Goal: Check status

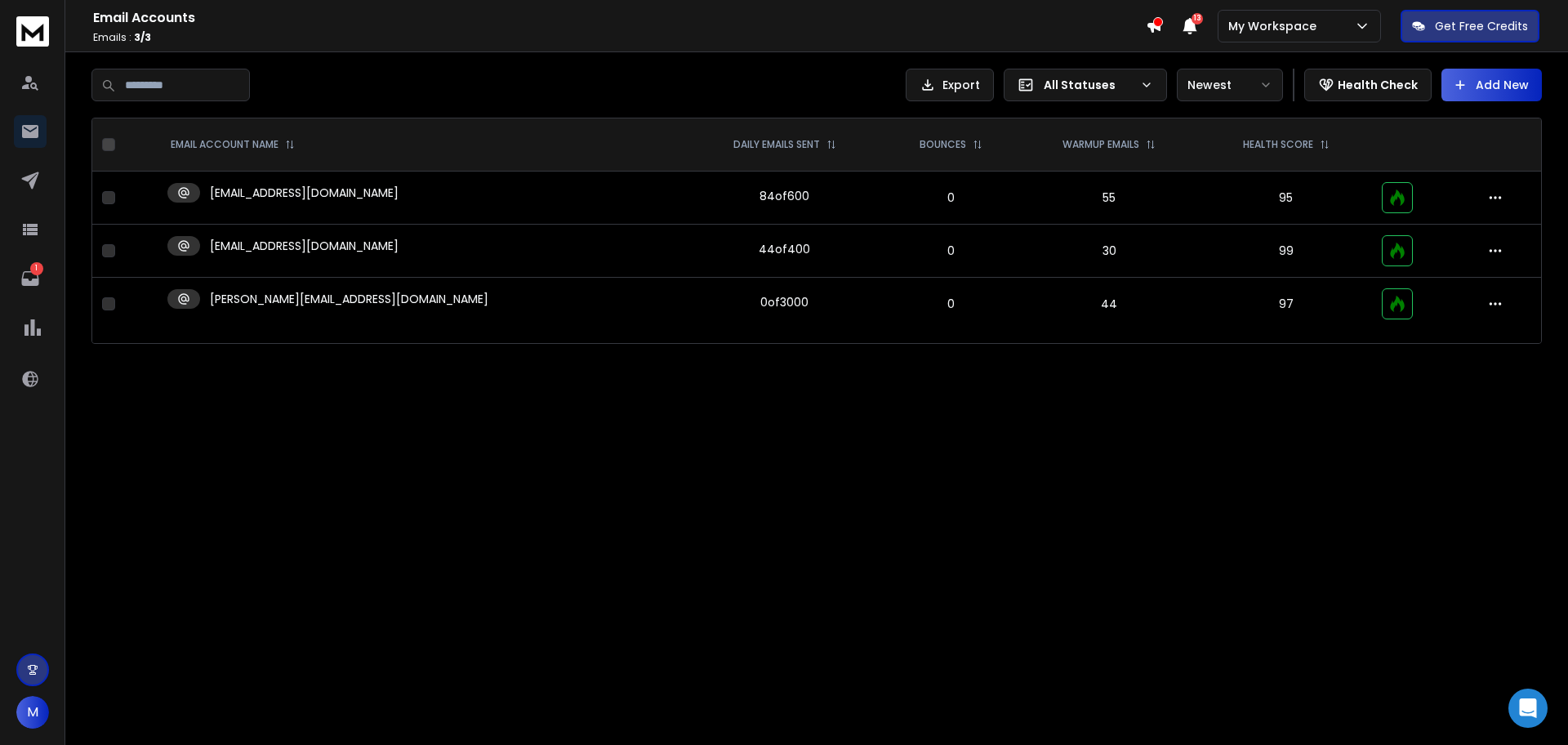
click at [534, 441] on div "Your warmest leads are on your site – Turn visits into conversations Reach Out …" at bounding box center [784, 372] width 1568 height 745
click at [832, 479] on div "Your warmest leads are on your site – Turn visits into conversations Reach Out …" at bounding box center [784, 372] width 1568 height 745
click at [31, 280] on icon at bounding box center [31, 279] width 20 height 20
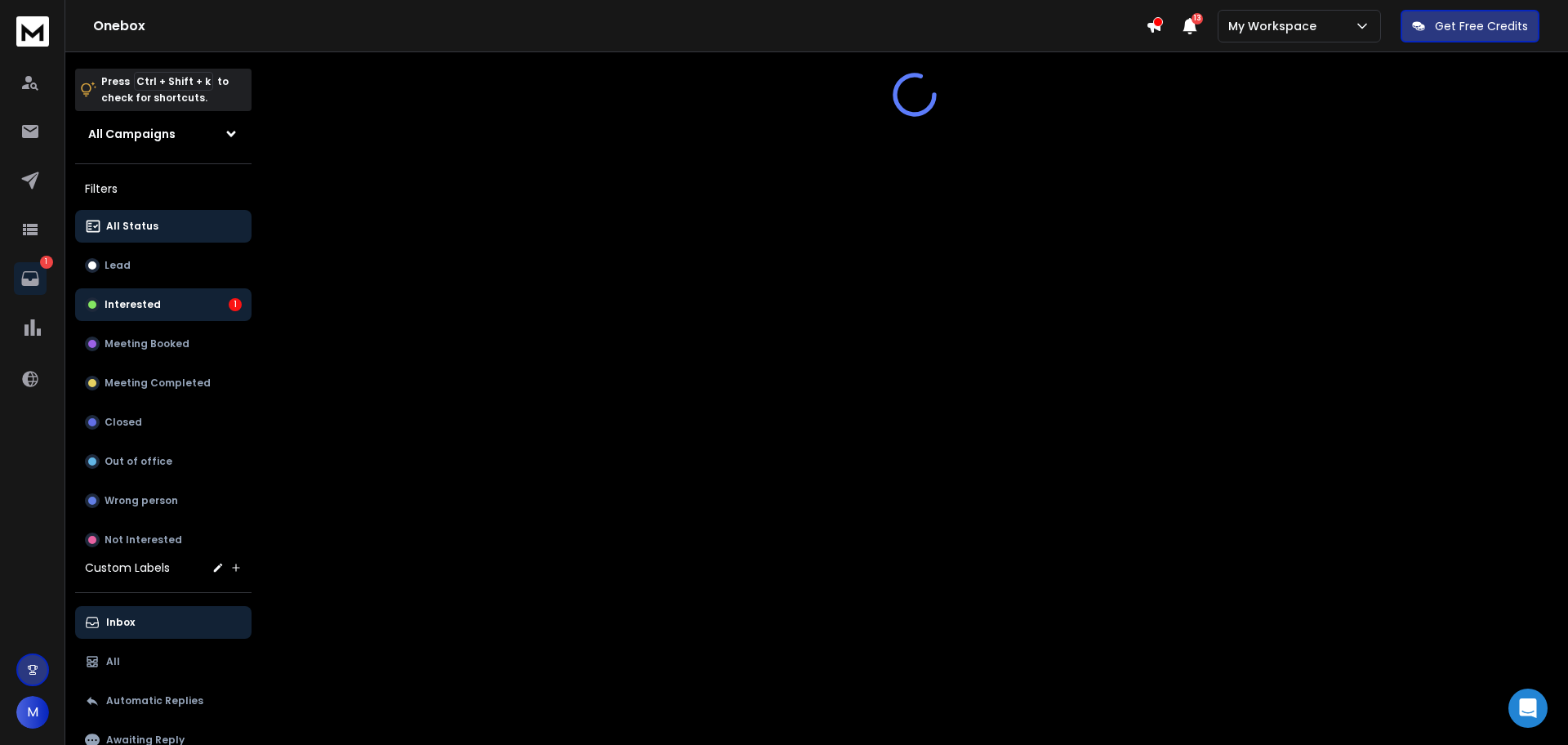
click at [198, 301] on button "Interested 1" at bounding box center [163, 305] width 177 height 33
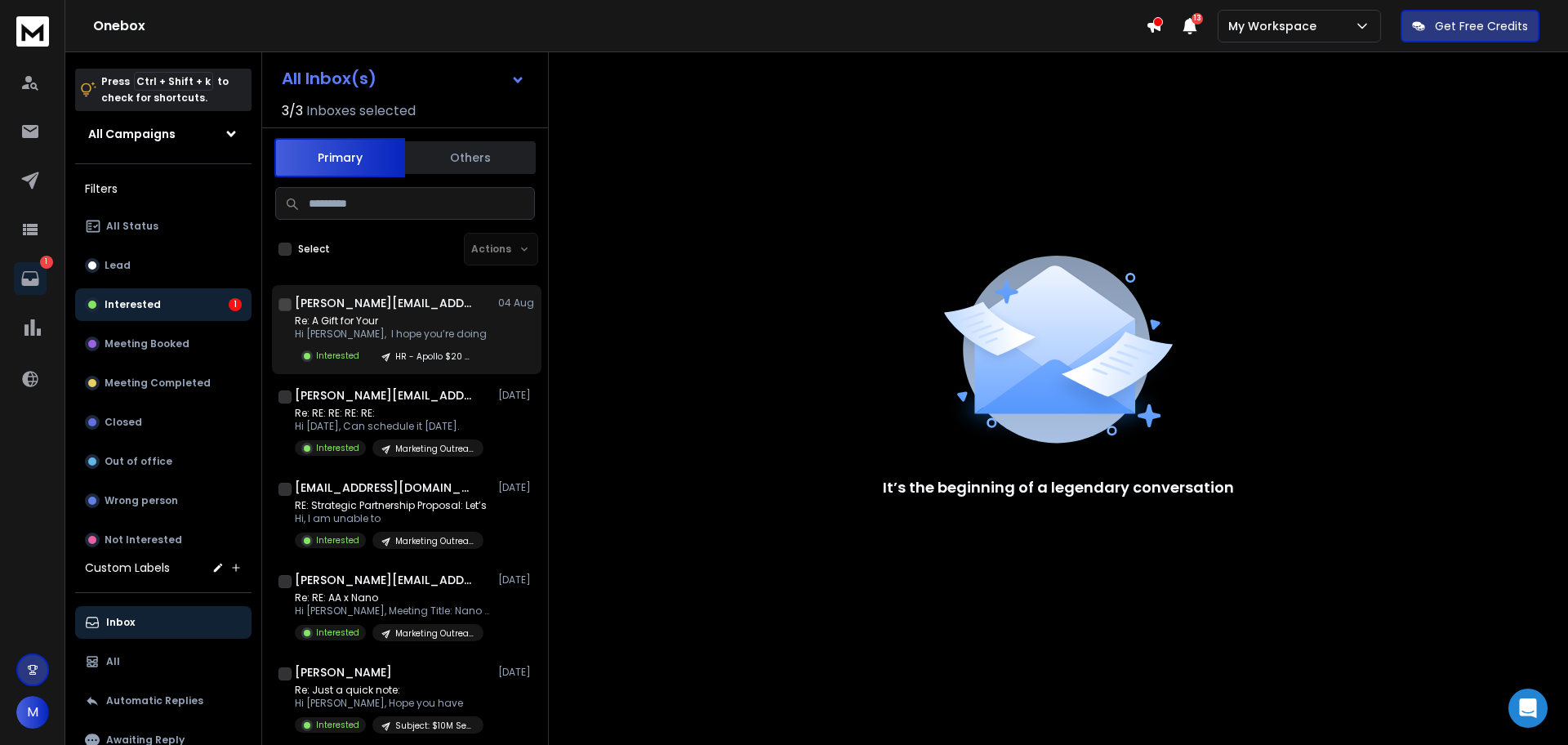
click at [481, 337] on p "Hi [PERSON_NAME], I hope you’re doing" at bounding box center [391, 334] width 192 height 13
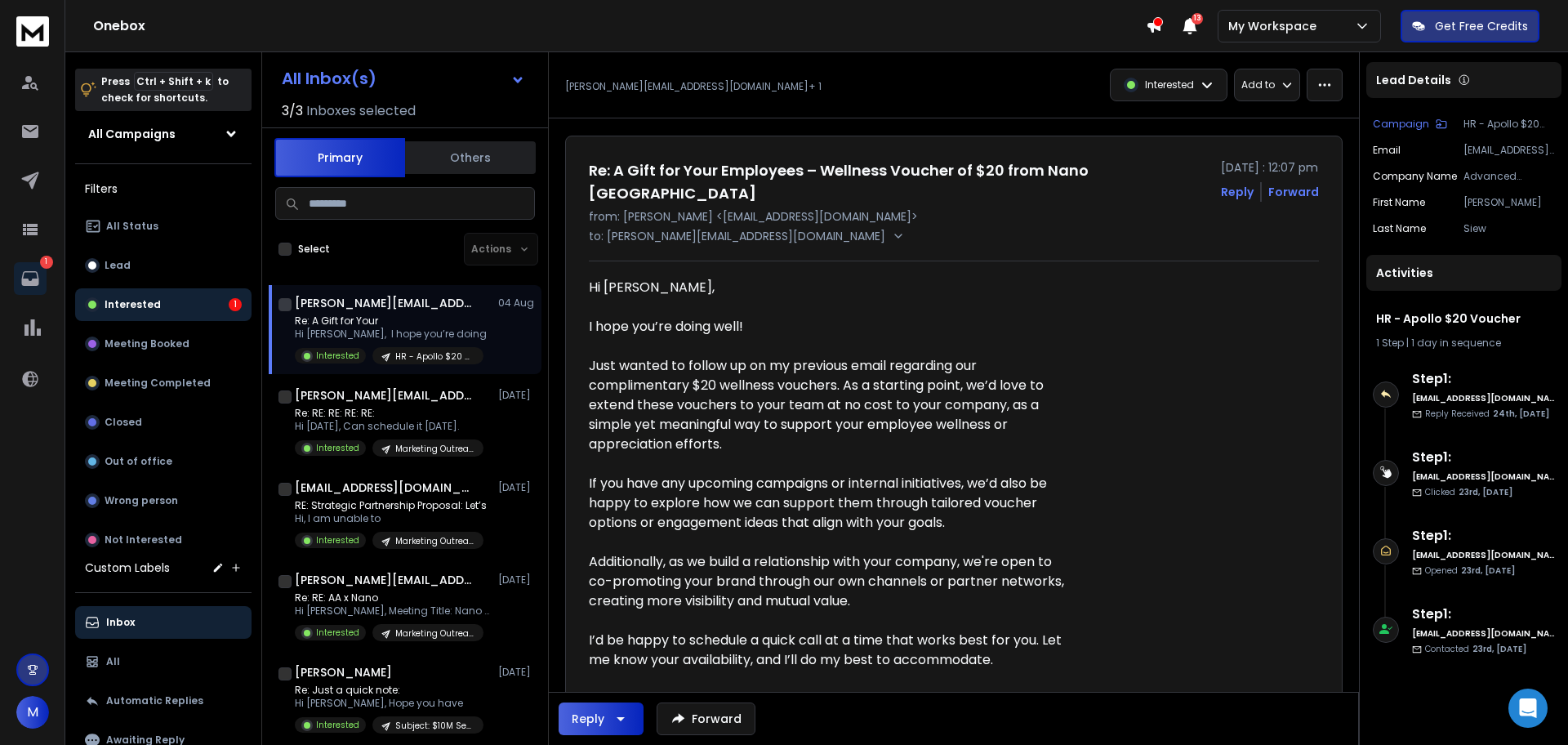
scroll to position [102, 0]
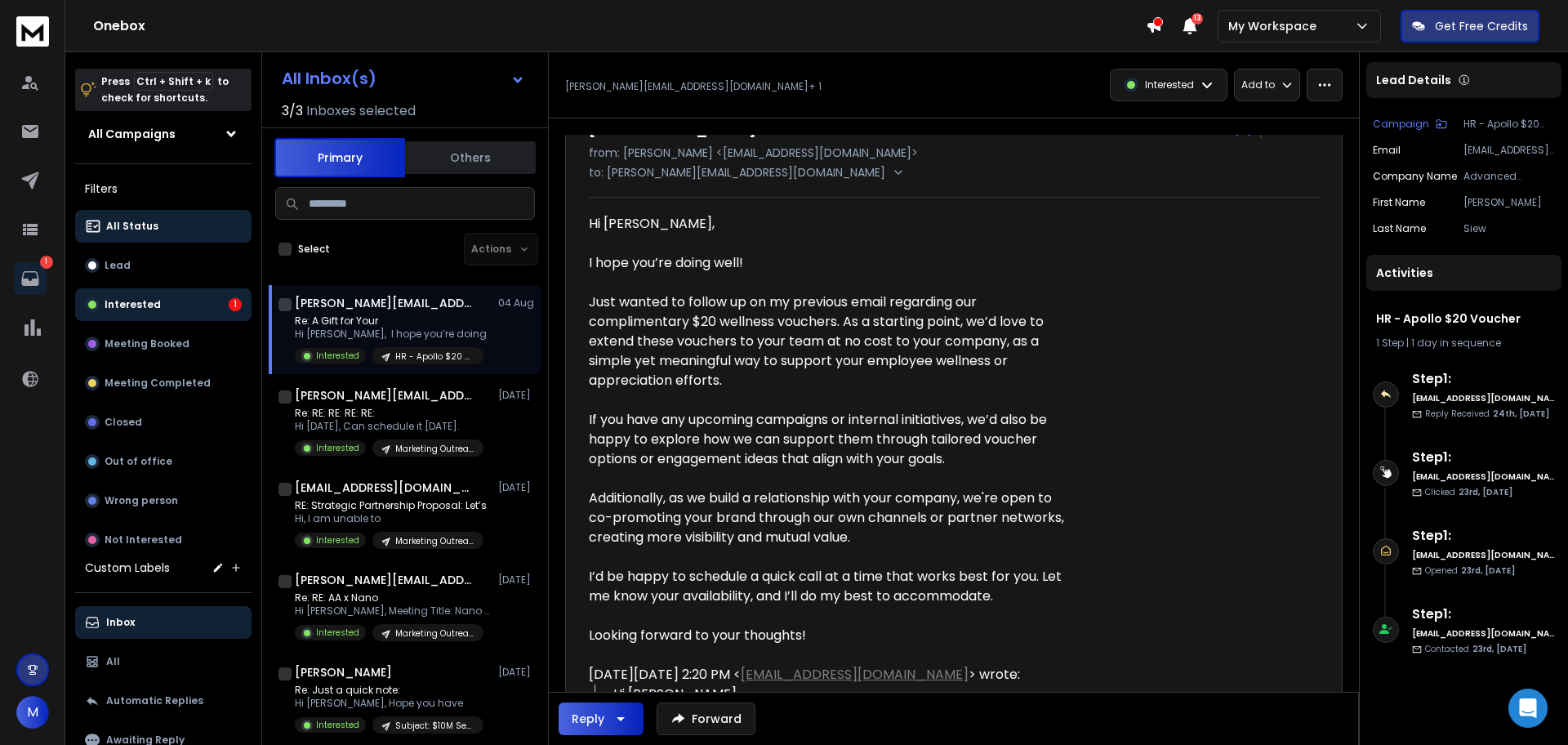
click at [150, 219] on p "All Status" at bounding box center [132, 226] width 52 height 13
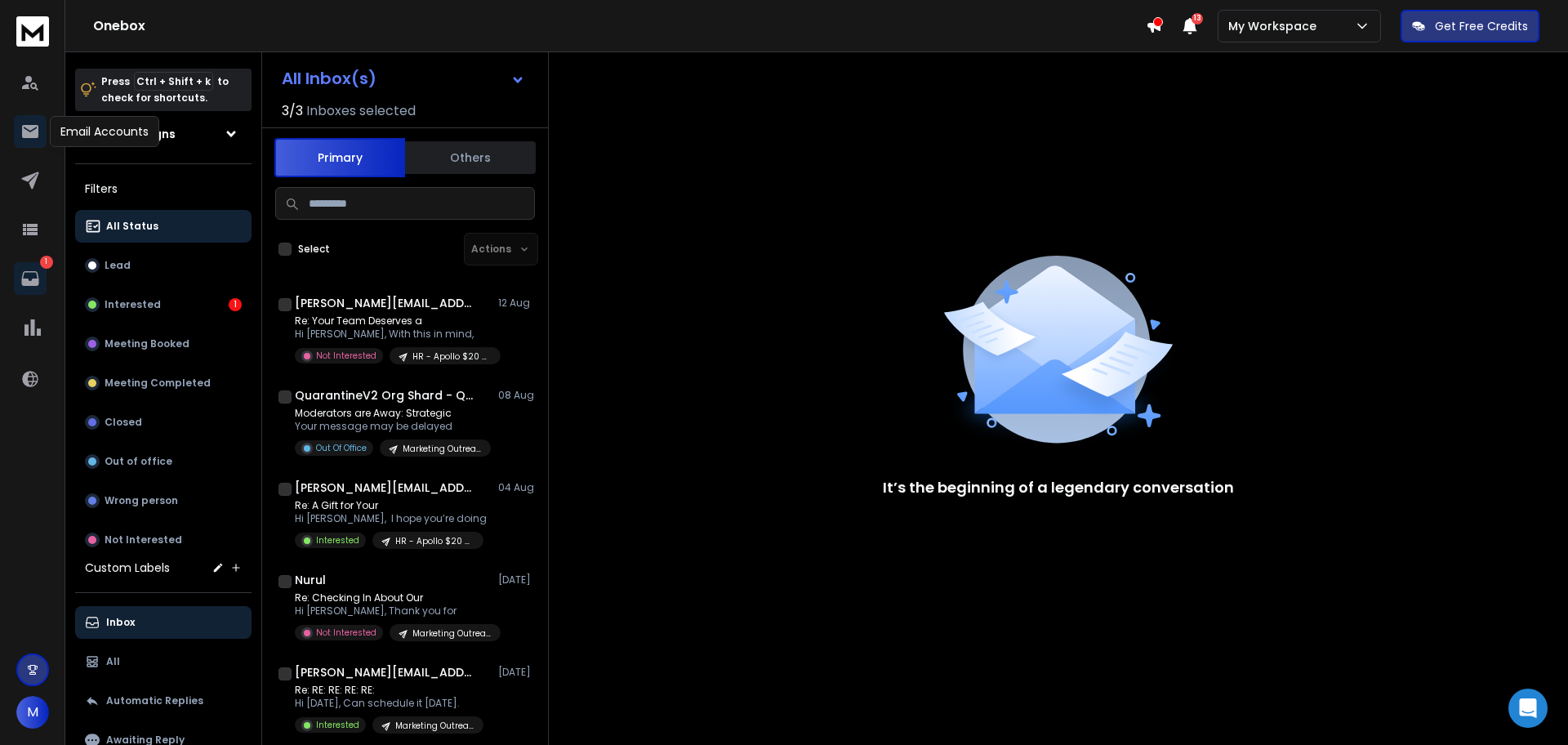
click at [21, 138] on icon at bounding box center [31, 132] width 20 height 20
click at [25, 138] on icon at bounding box center [31, 132] width 20 height 20
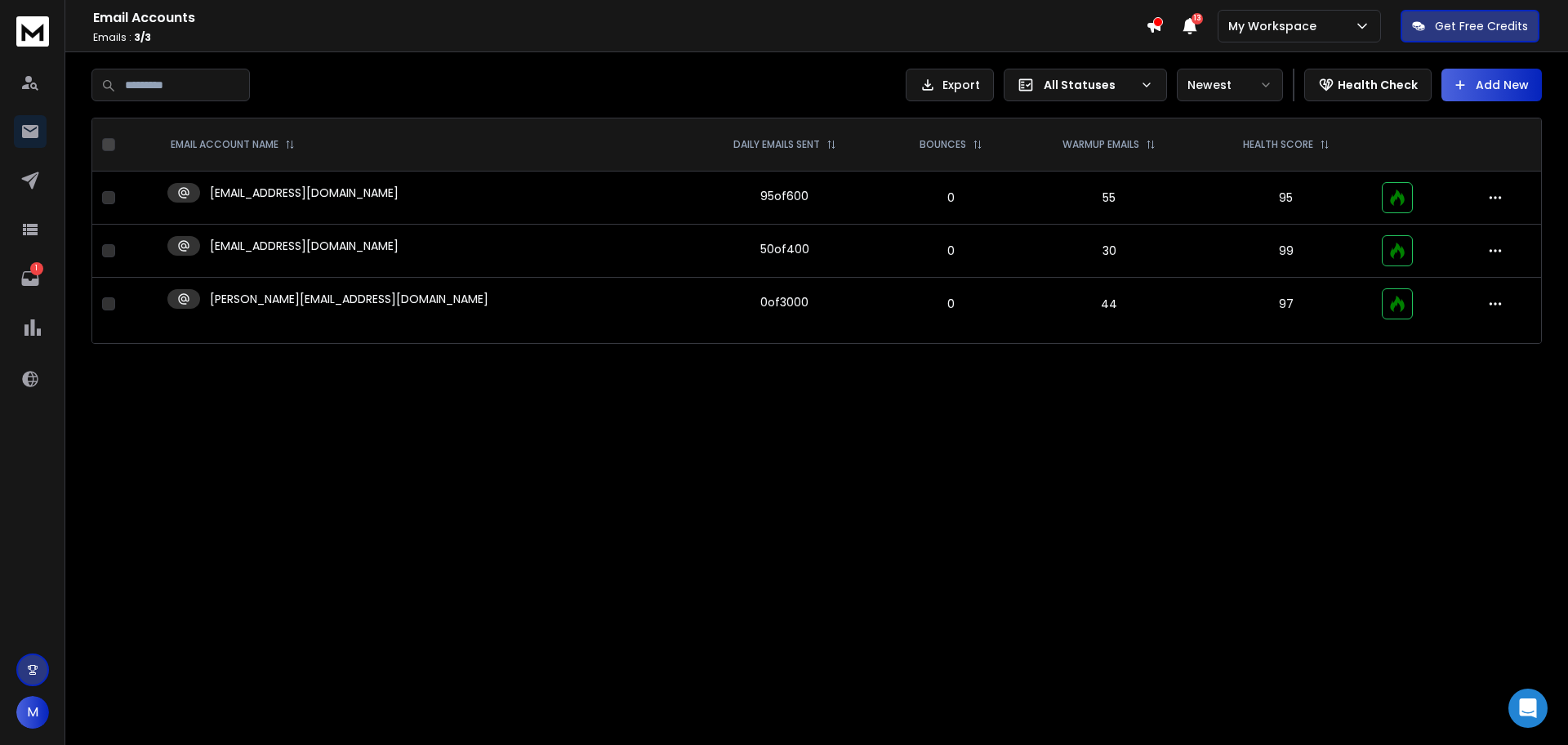
drag, startPoint x: 849, startPoint y: 644, endPoint x: 553, endPoint y: 453, distance: 352.3
click at [849, 643] on div "Your warmest leads are on your site – Turn visits into conversations Reach Out …" at bounding box center [784, 372] width 1568 height 745
click at [26, 183] on icon at bounding box center [31, 181] width 20 height 20
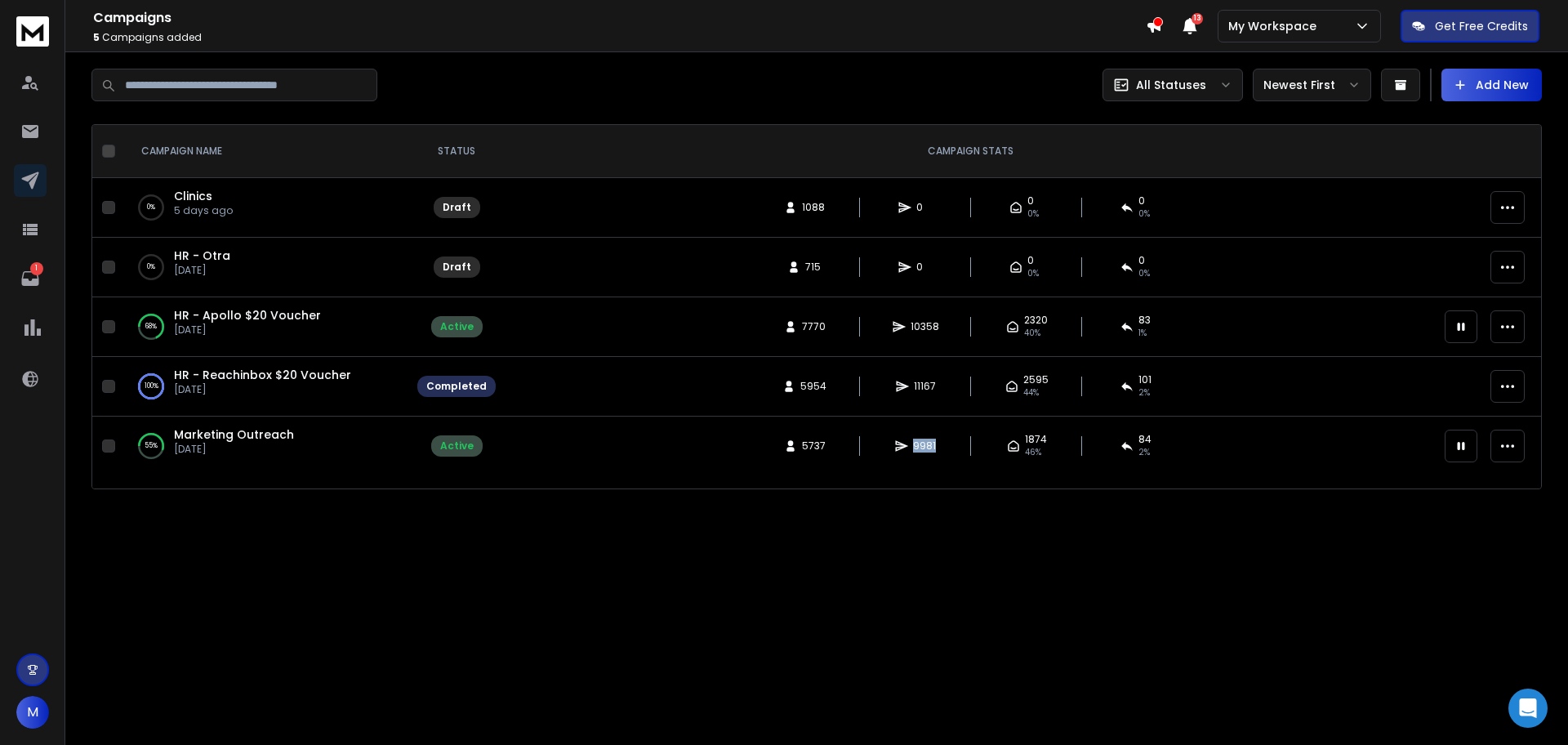
drag, startPoint x: 925, startPoint y: 447, endPoint x: 880, endPoint y: 446, distance: 45.0
click at [880, 446] on div "5737 9981 1874 46 % 84 2 %" at bounding box center [970, 446] width 408 height 26
click at [935, 561] on div "Your warmest leads are on your site – Turn visits into conversations Reach Out …" at bounding box center [784, 372] width 1568 height 745
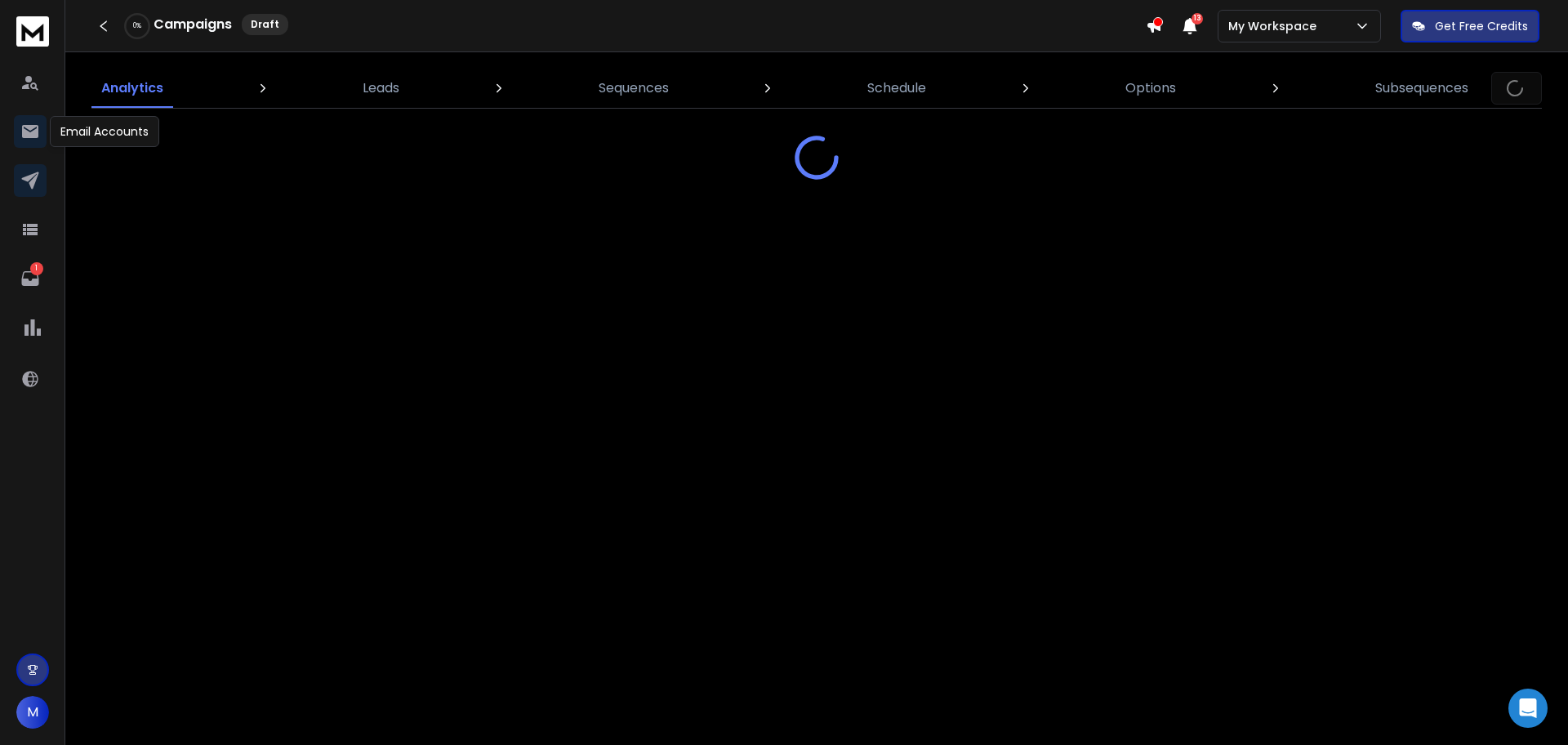
click at [42, 131] on link at bounding box center [31, 132] width 33 height 33
